Goal: Task Accomplishment & Management: Manage account settings

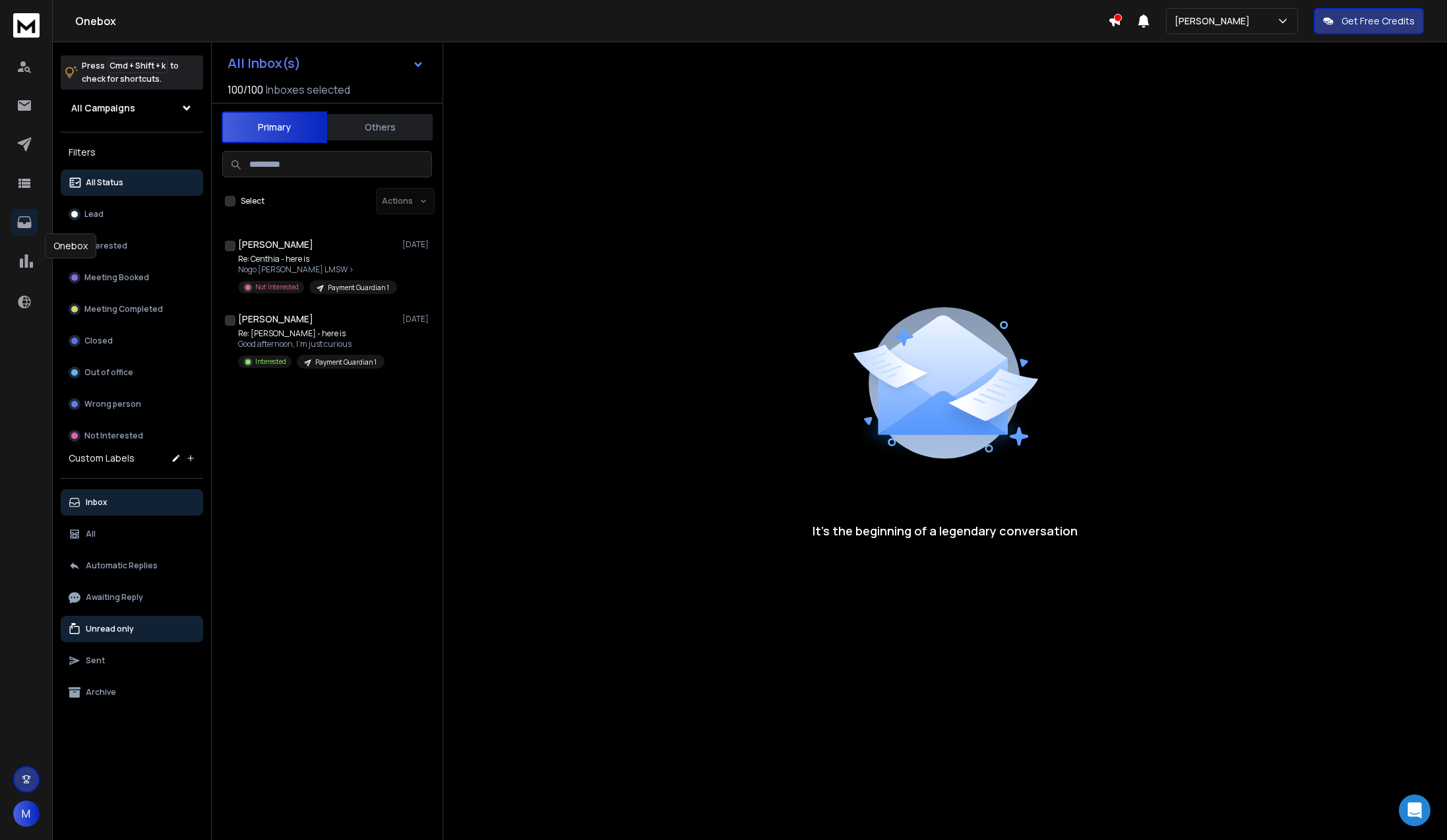
click at [134, 637] on div "Unread only" at bounding box center [101, 629] width 65 height 16
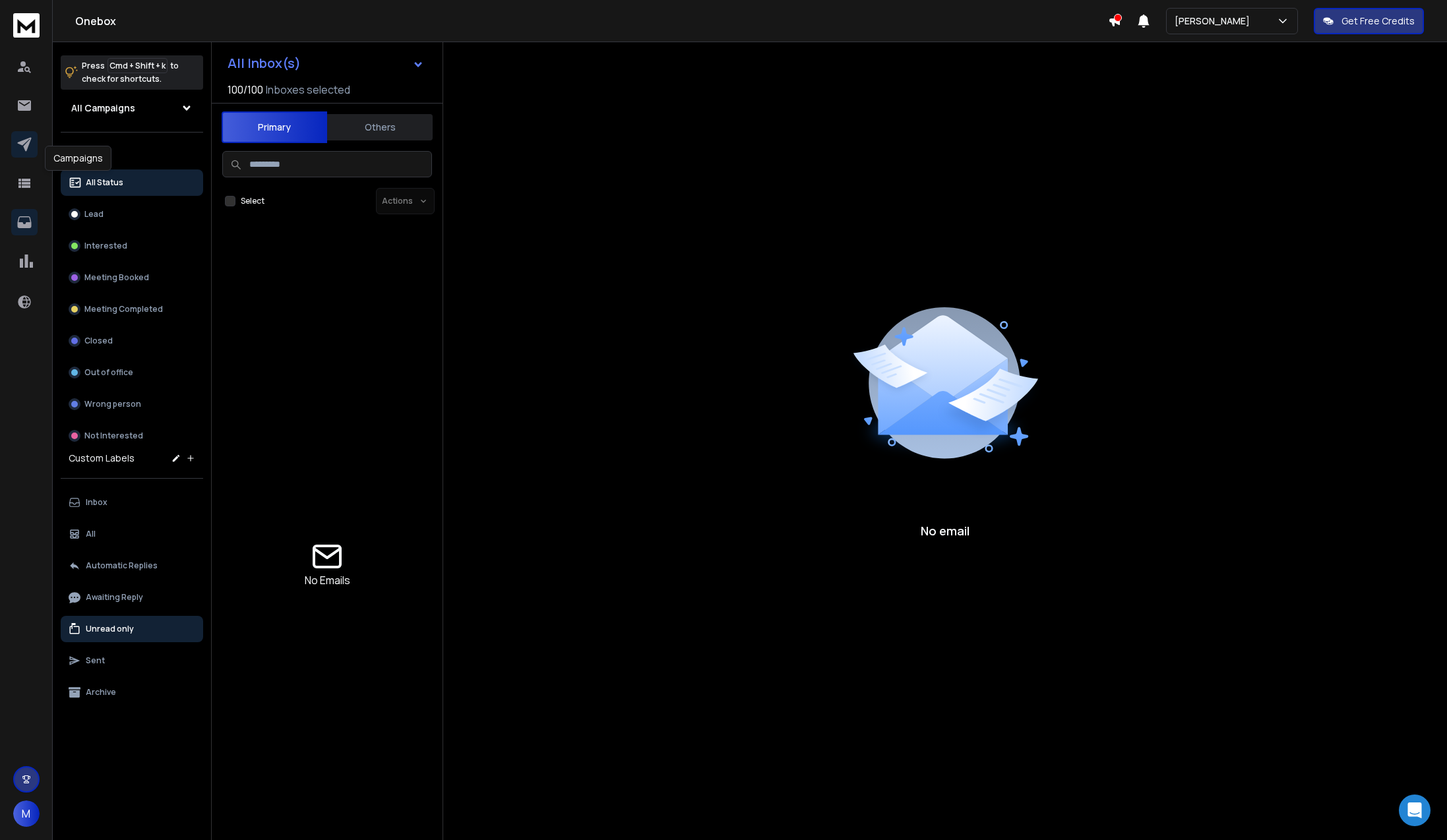
click at [29, 148] on link at bounding box center [24, 144] width 26 height 26
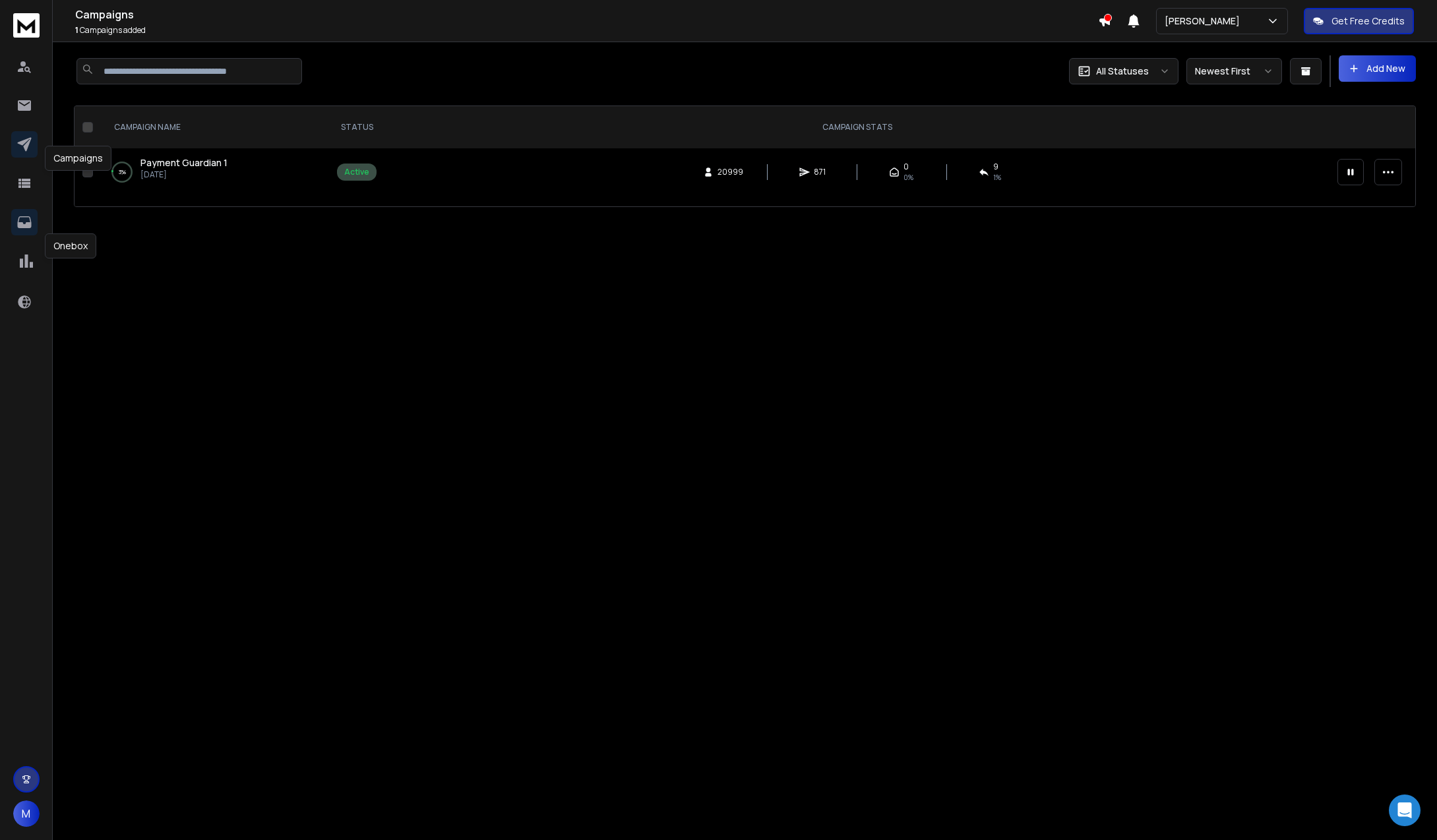
click at [25, 228] on icon at bounding box center [24, 222] width 14 height 12
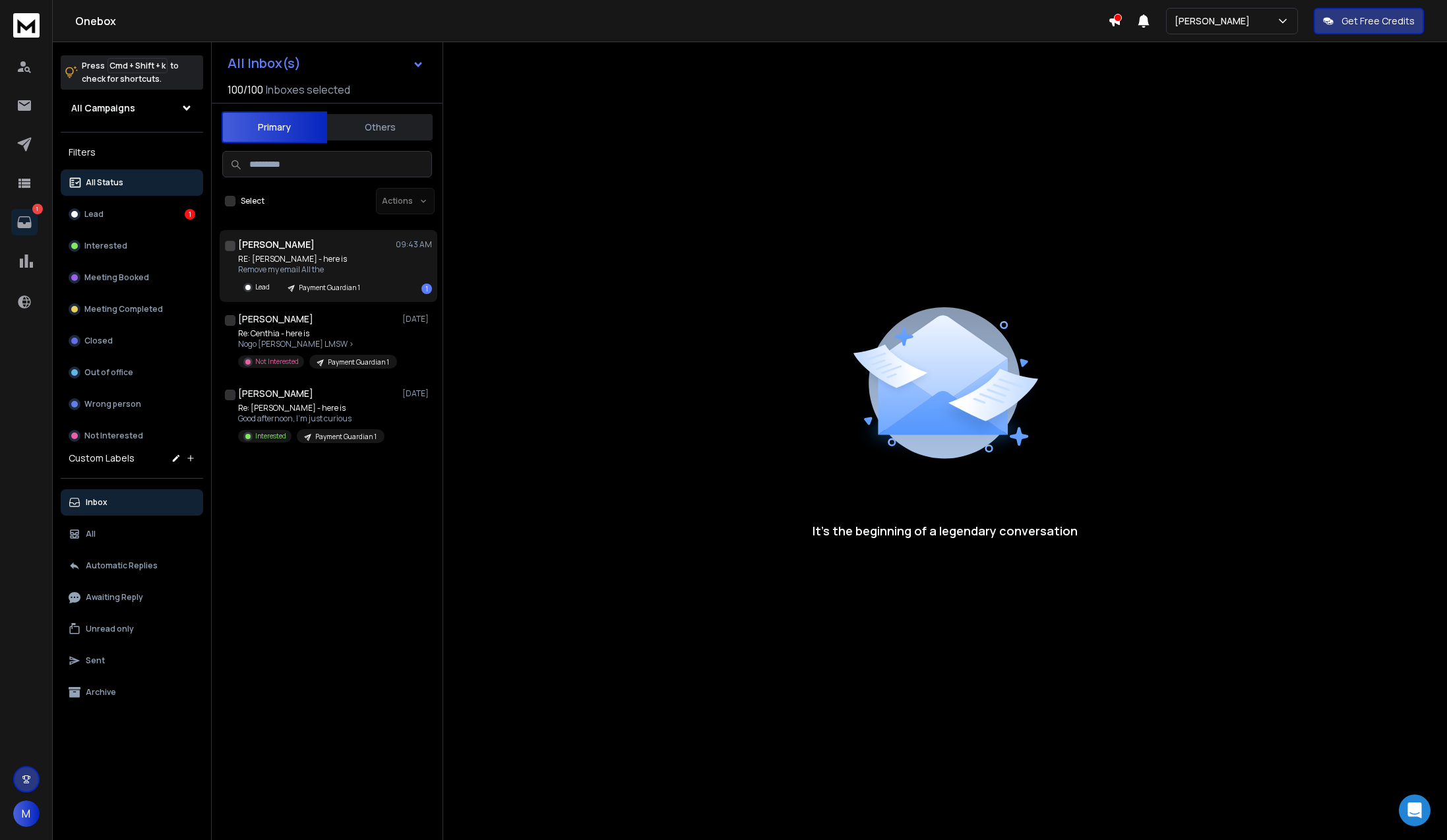
click at [368, 265] on p "RE: [PERSON_NAME] - here is" at bounding box center [303, 259] width 130 height 11
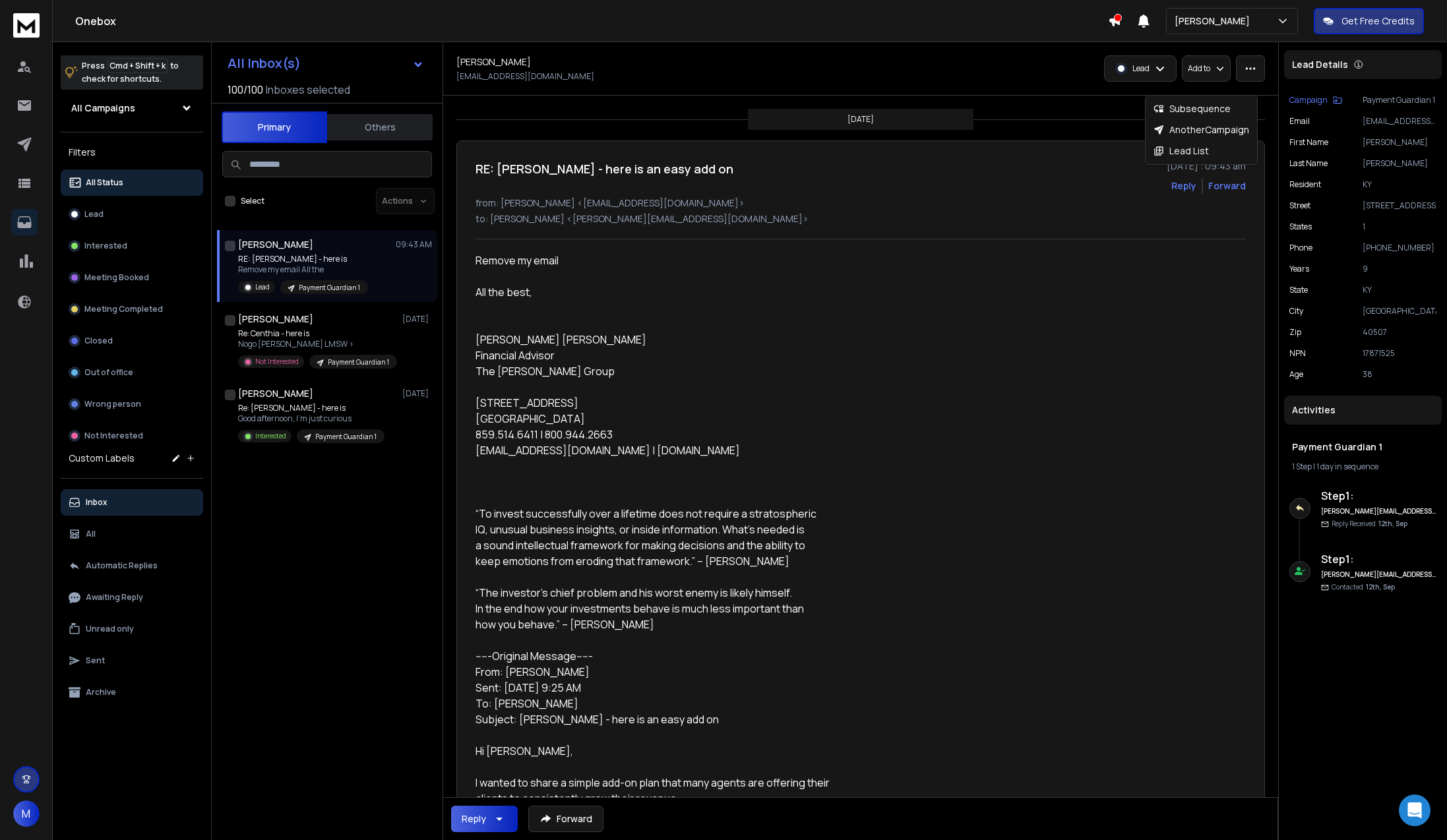
click at [1216, 73] on icon at bounding box center [1220, 68] width 9 height 9
click at [953, 82] on div "Lead Add to" at bounding box center [1065, 68] width 401 height 26
click at [1154, 74] on icon at bounding box center [1160, 69] width 11 height 11
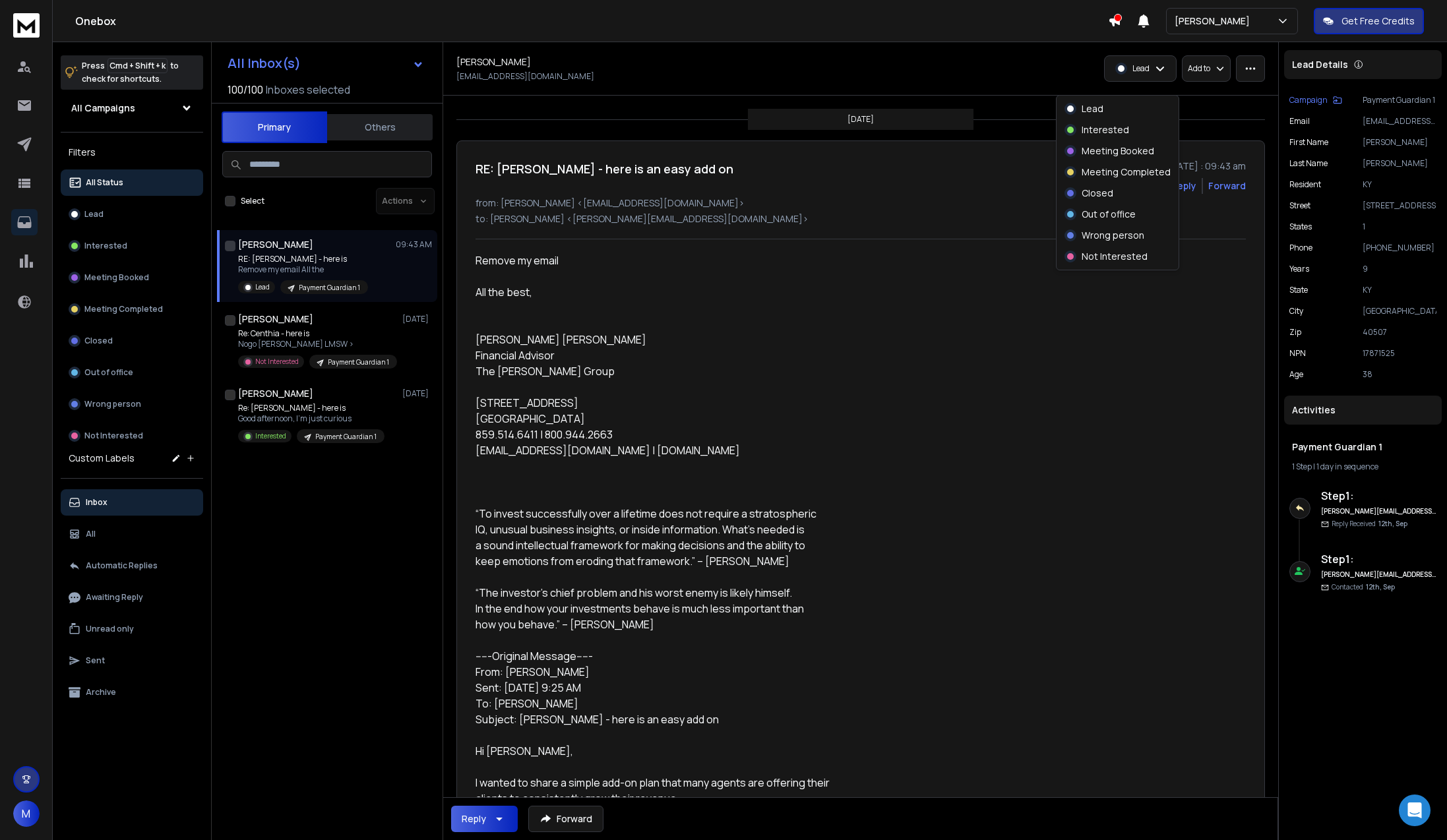
click at [999, 82] on div "Lead Add to" at bounding box center [1065, 68] width 401 height 26
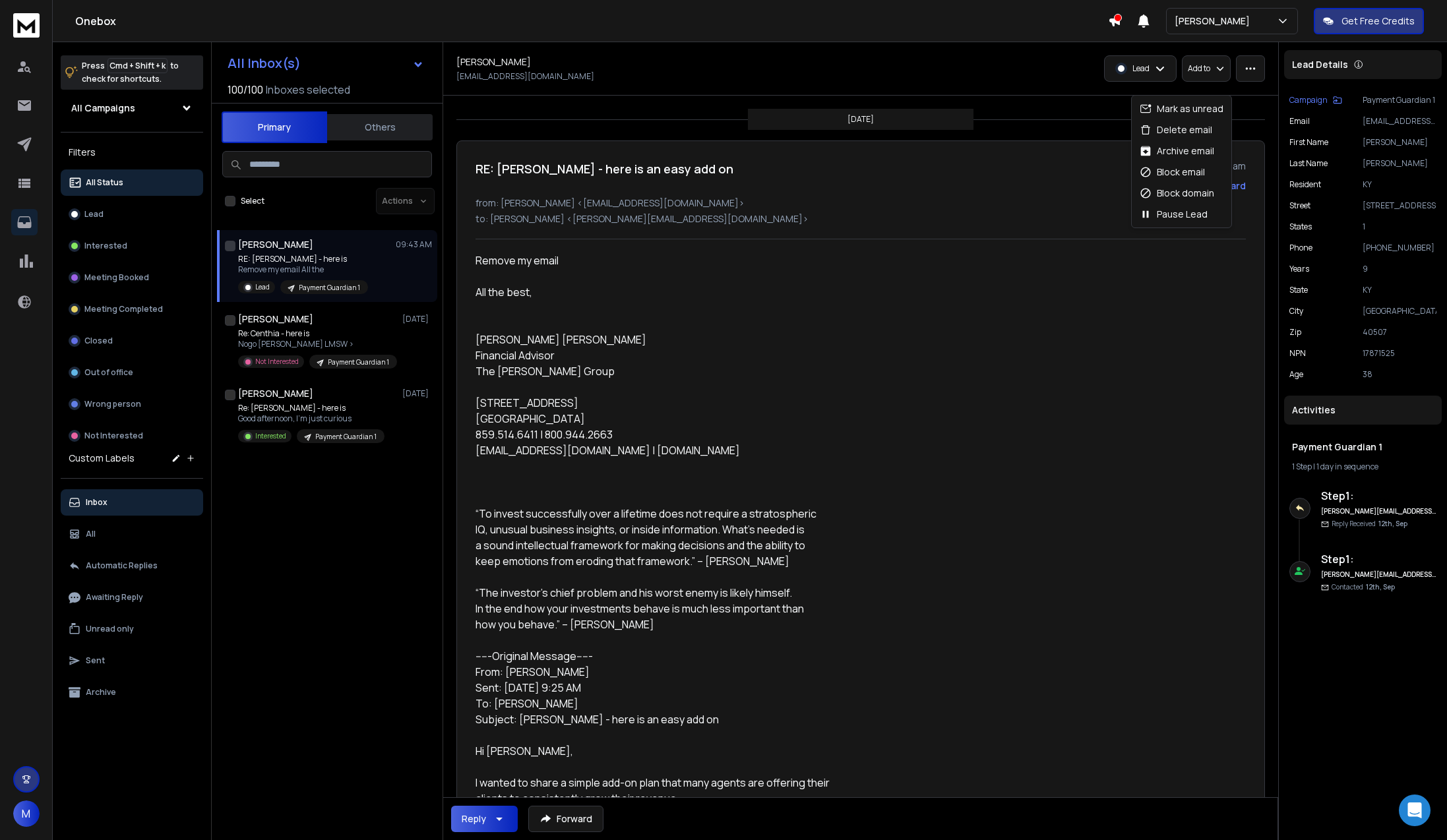
click at [1244, 75] on icon "button" at bounding box center [1250, 68] width 12 height 12
click at [1358, 67] on icon at bounding box center [1358, 64] width 1 height 2
click at [1216, 73] on icon at bounding box center [1220, 68] width 9 height 9
click at [1244, 75] on icon "button" at bounding box center [1250, 68] width 12 height 12
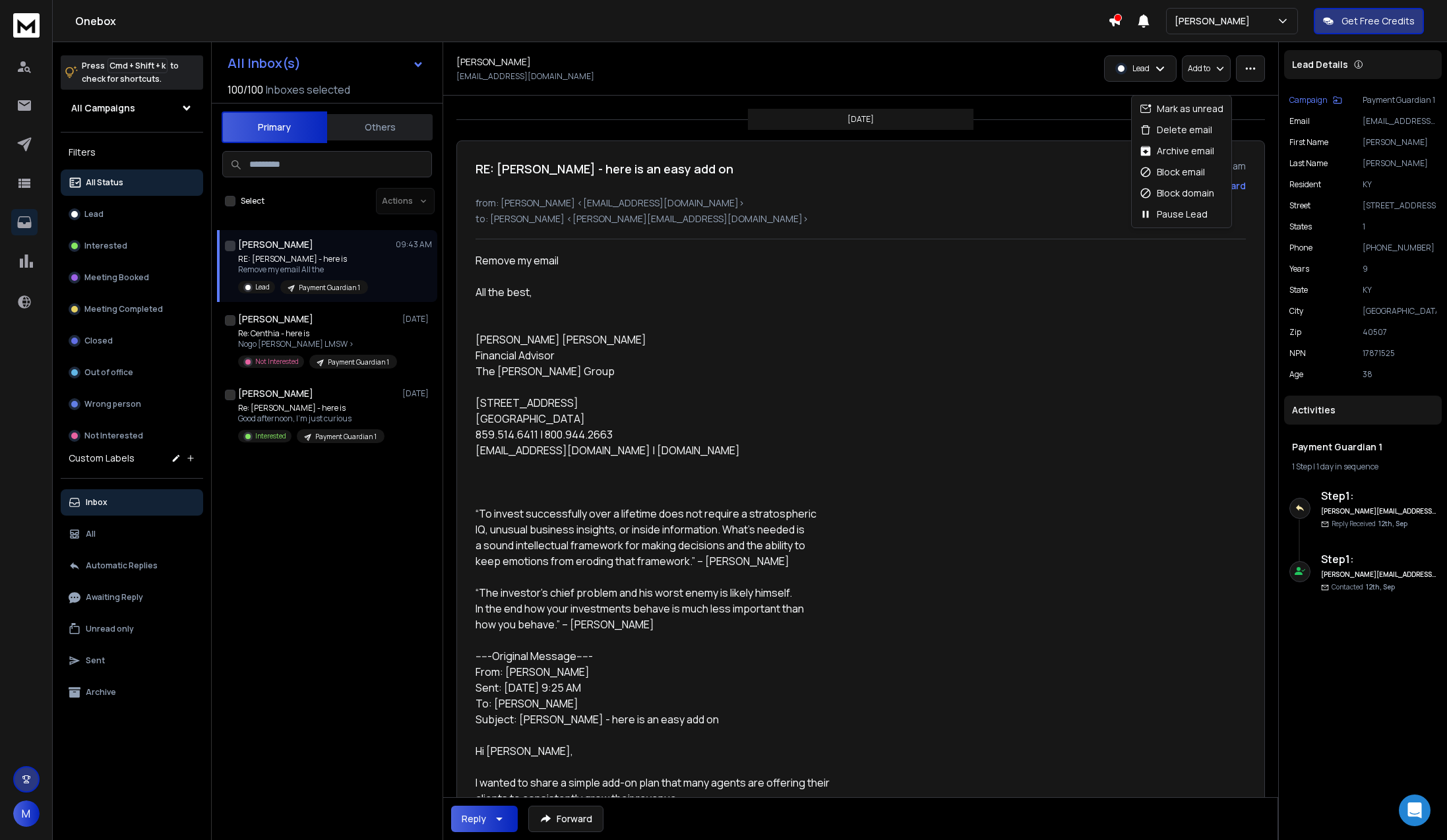
click at [1014, 79] on div "Lead Add to" at bounding box center [1065, 68] width 401 height 26
click at [1130, 78] on div "Lead" at bounding box center [1140, 68] width 71 height 25
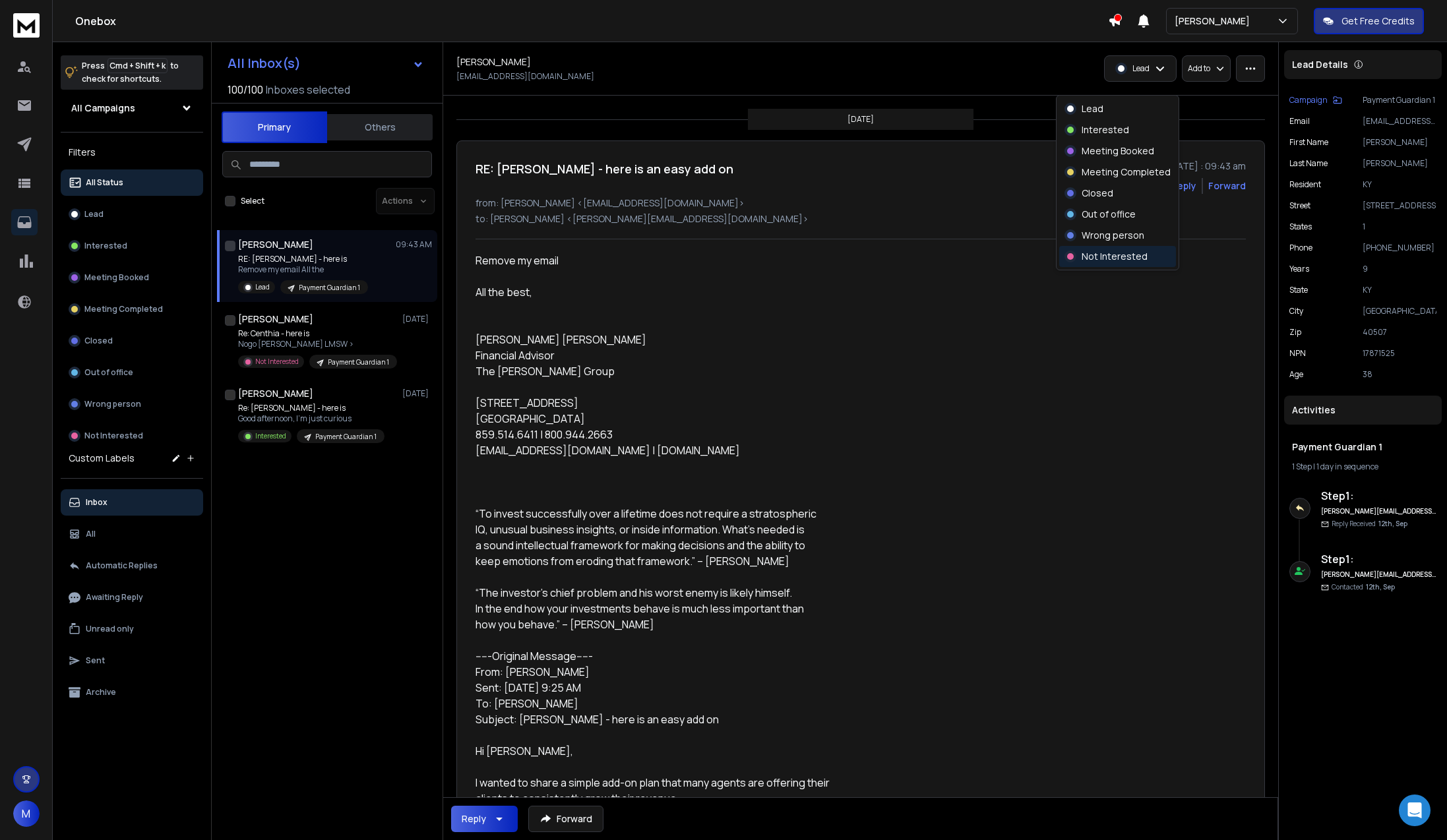
click at [1119, 263] on p "Not Interested" at bounding box center [1114, 256] width 66 height 13
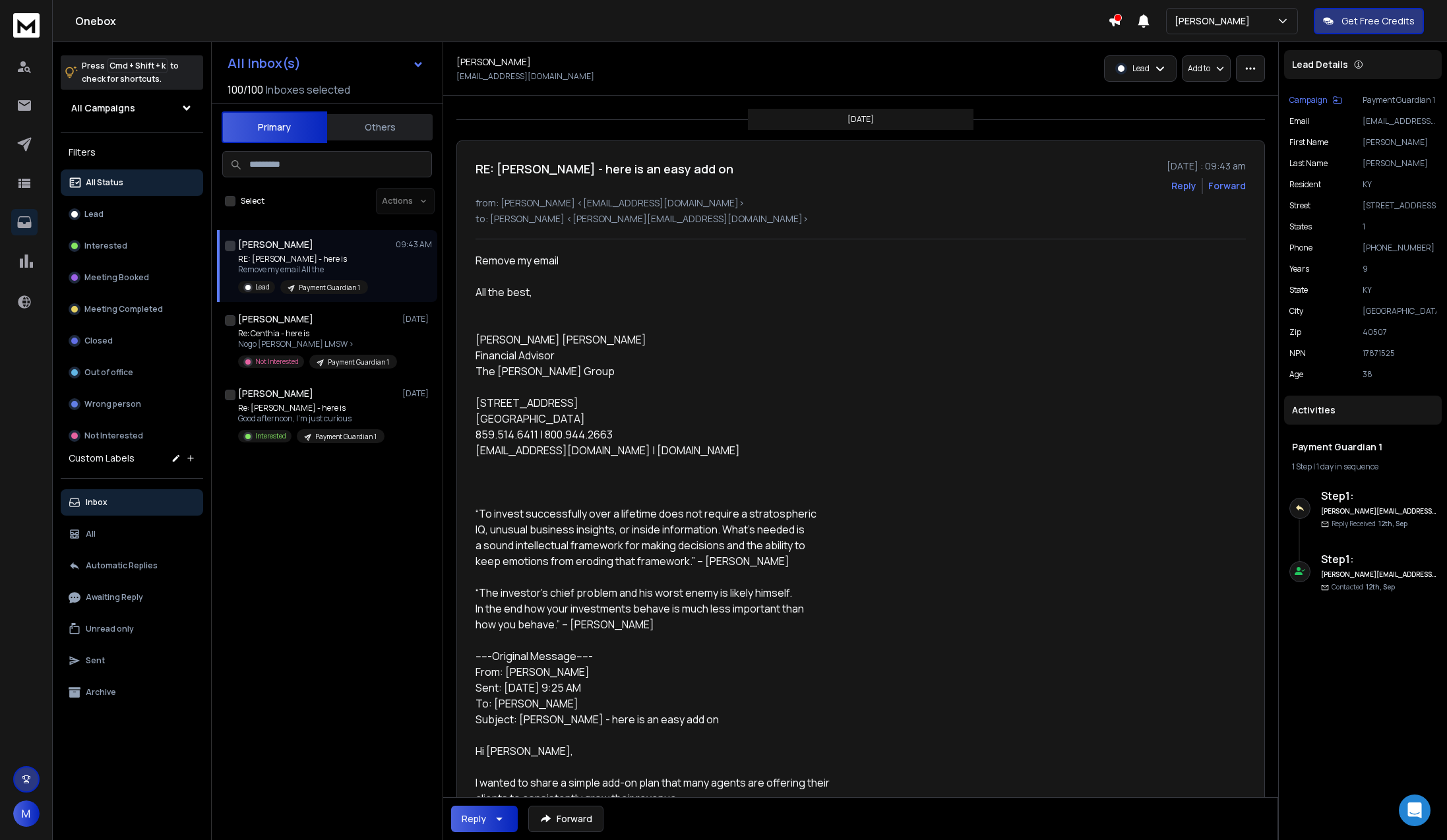
scroll to position [1, 0]
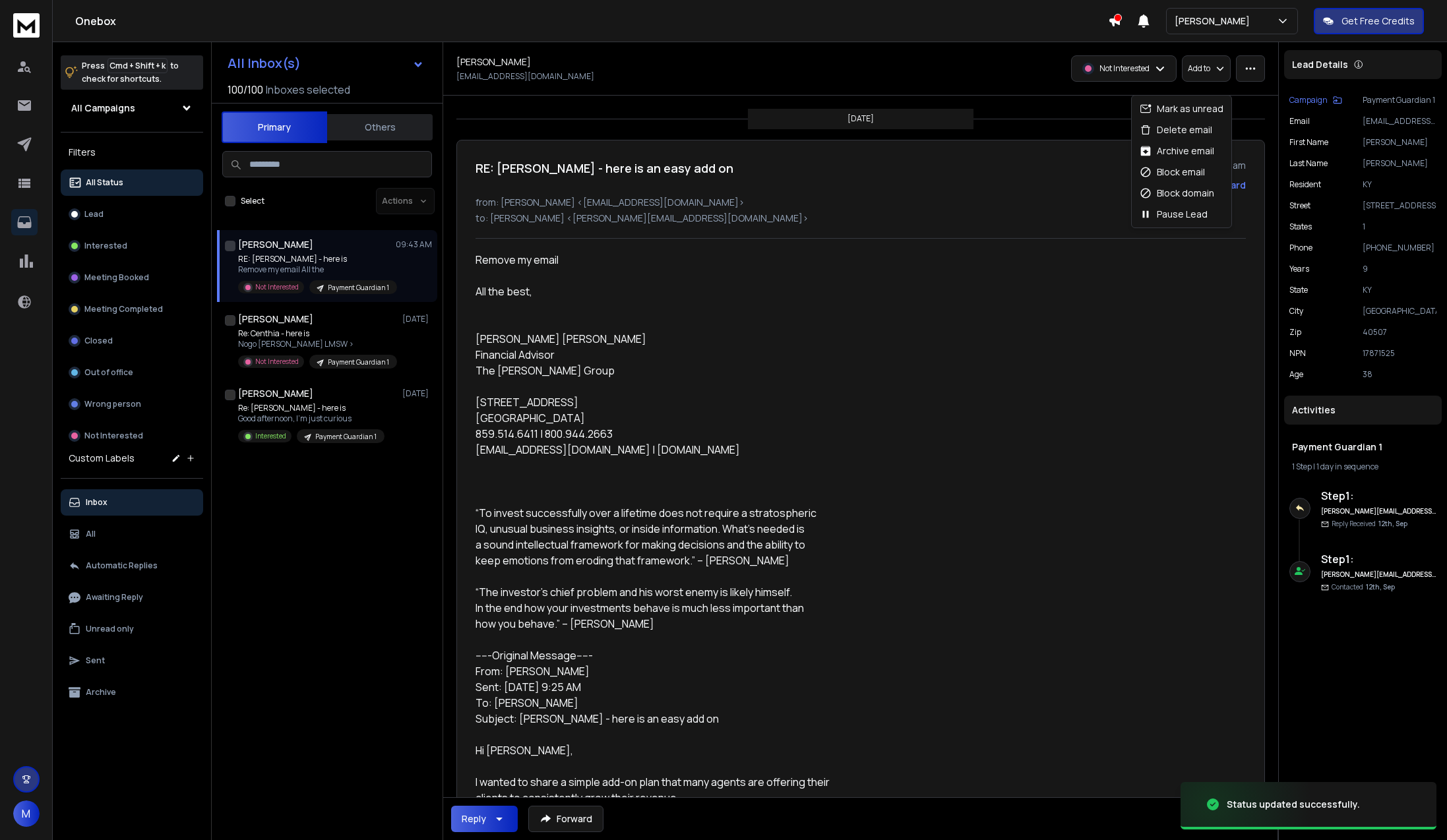
click at [1236, 79] on button "button" at bounding box center [1250, 68] width 29 height 26
click at [1205, 179] on div "Block email" at bounding box center [1172, 172] width 65 height 13
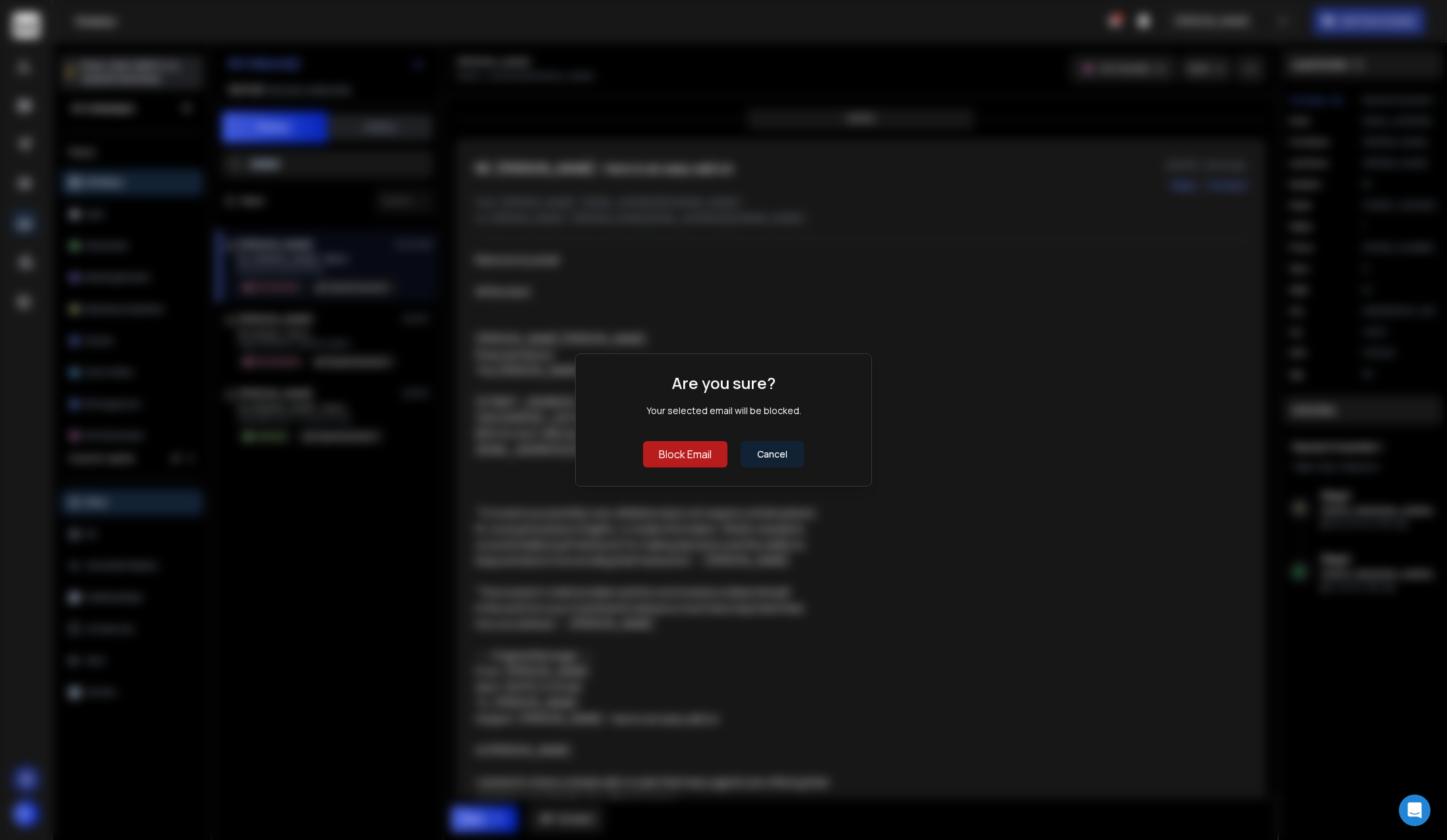
click at [689, 456] on button "Block Email" at bounding box center [685, 454] width 85 height 26
